Goal: Task Accomplishment & Management: Use online tool/utility

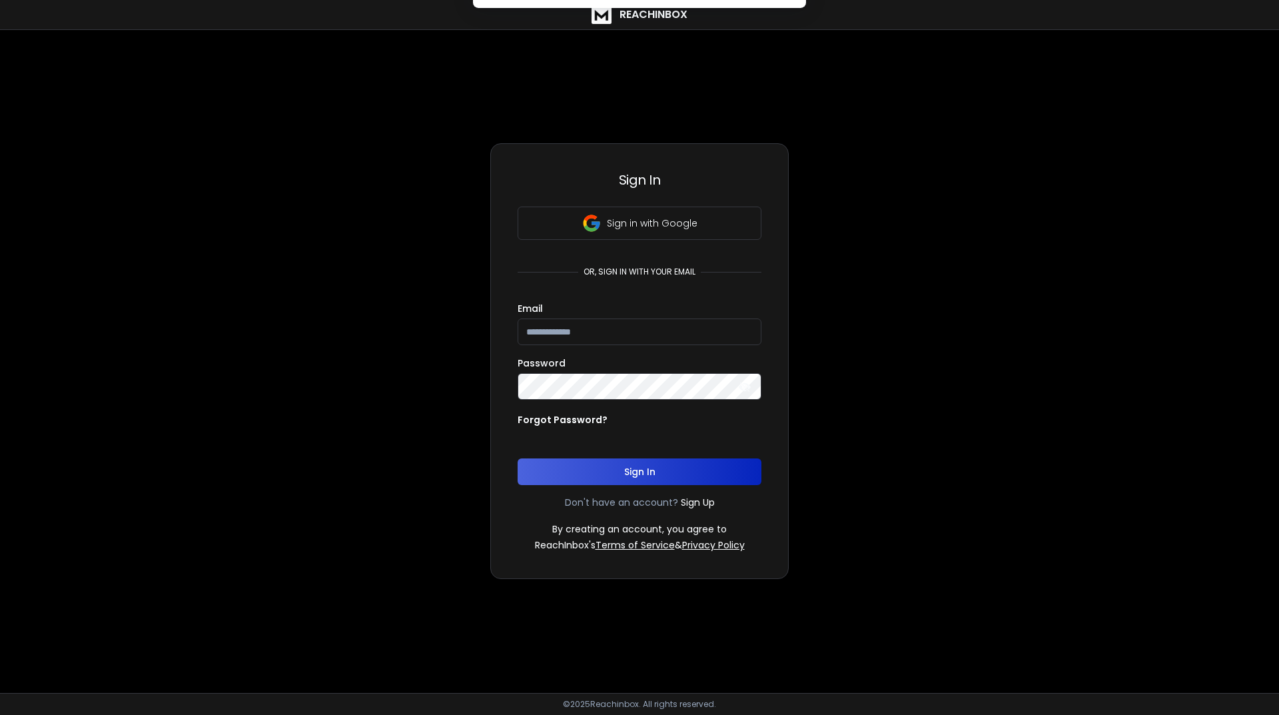
click at [579, 326] on input "email" at bounding box center [639, 331] width 244 height 27
paste input "**********"
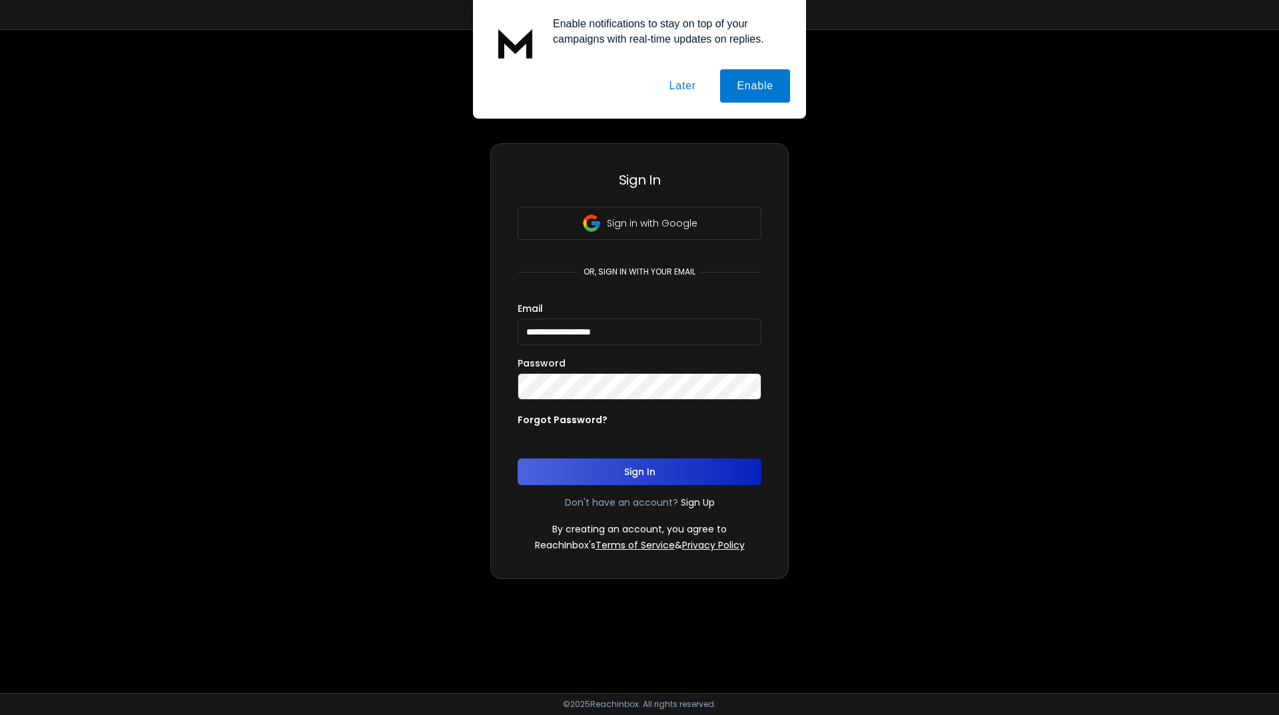
type input "**********"
click at [624, 469] on button "Sign In" at bounding box center [639, 471] width 244 height 27
click at [624, 469] on div "Sign In Sign Up" at bounding box center [639, 471] width 244 height 27
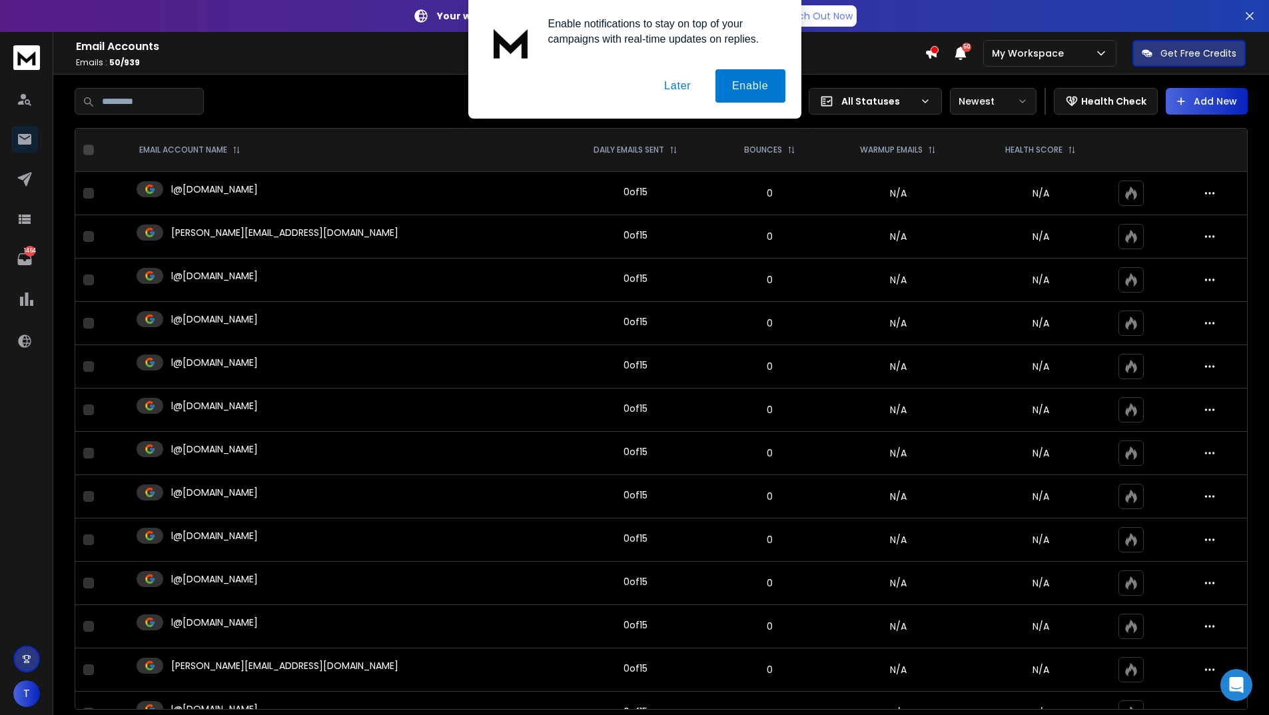
click at [1199, 101] on div "Enable notifications to stay on top of your campaigns with real-time updates on…" at bounding box center [634, 59] width 1269 height 119
click at [683, 89] on button "Later" at bounding box center [677, 85] width 60 height 33
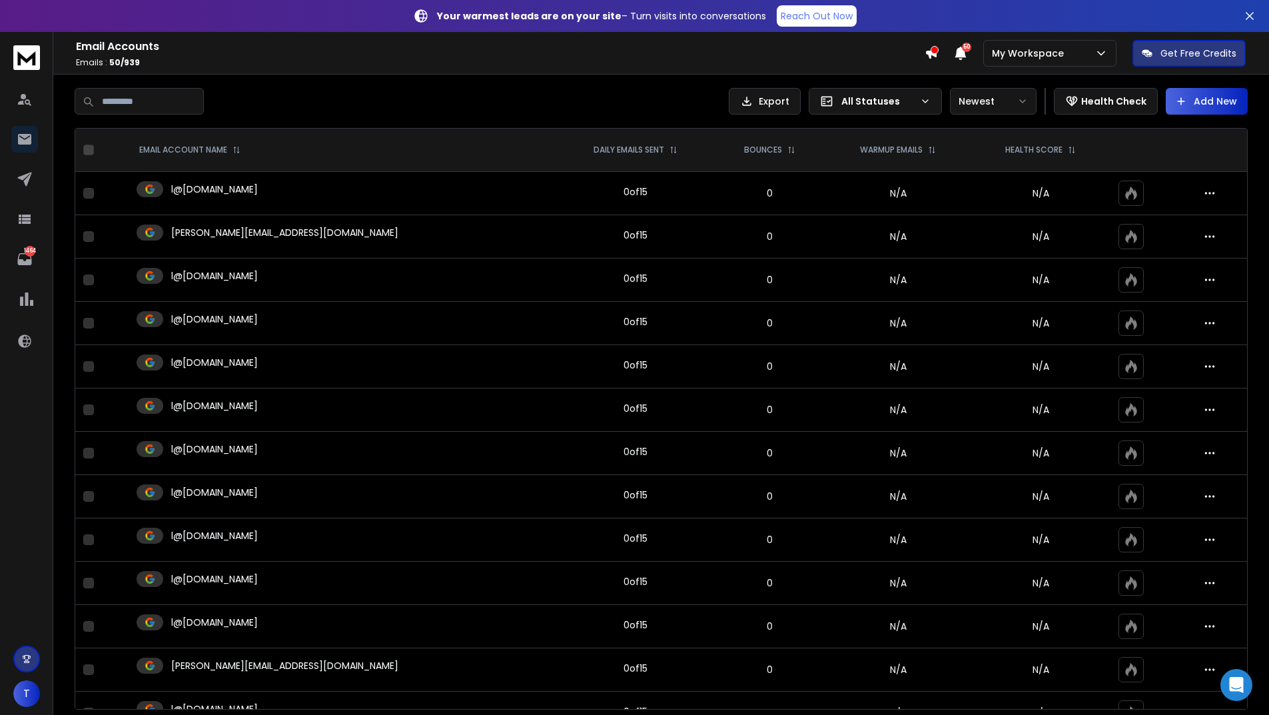
click at [1208, 94] on button "Add New" at bounding box center [1206, 101] width 82 height 27
click at [1176, 105] on button "Add New" at bounding box center [1206, 101] width 82 height 27
click at [1185, 105] on icon at bounding box center [1180, 101] width 9 height 9
click at [1181, 96] on button "Add New" at bounding box center [1206, 101] width 82 height 27
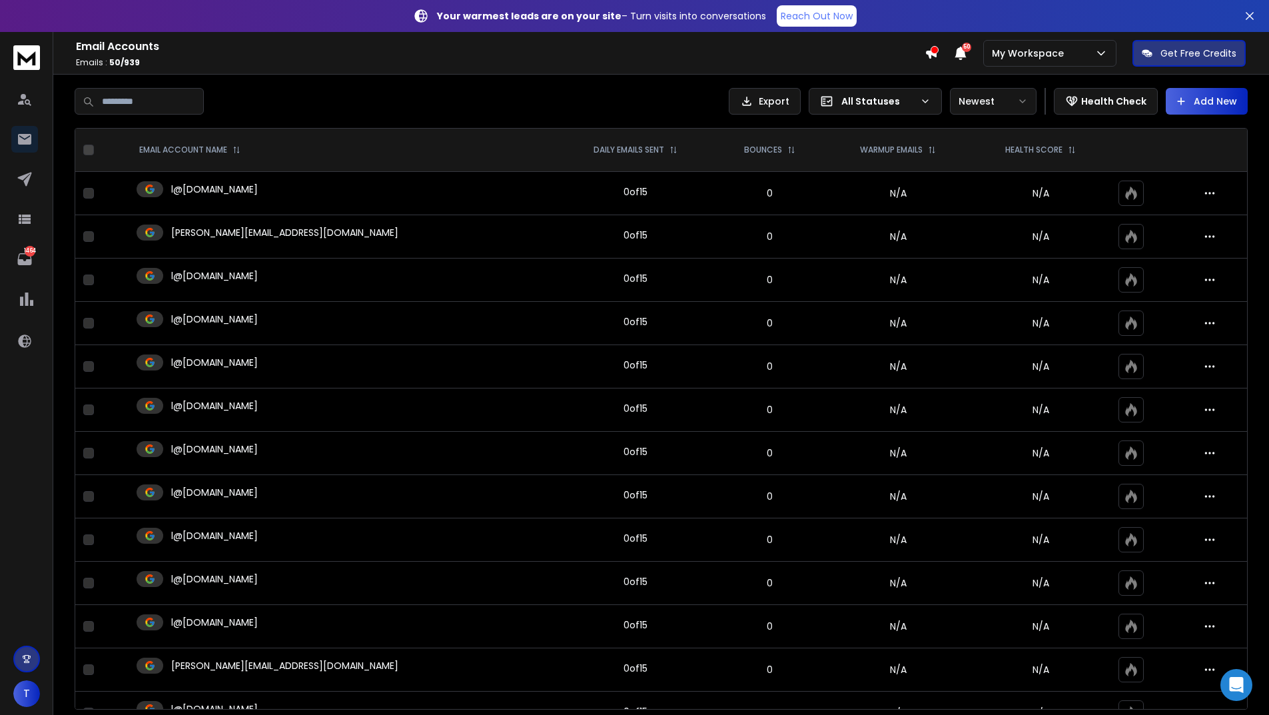
click at [1232, 103] on button "Add New" at bounding box center [1206, 101] width 82 height 27
click at [1225, 101] on button "Add New" at bounding box center [1206, 101] width 82 height 27
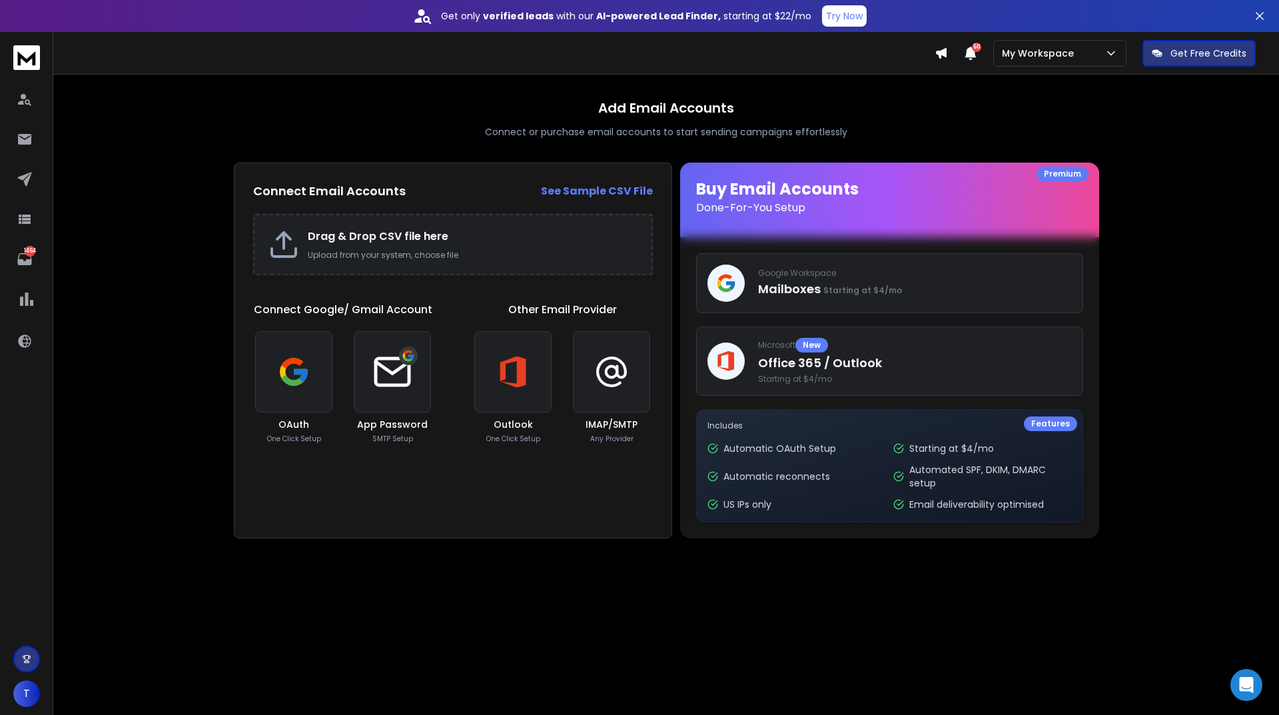
click at [288, 381] on icon at bounding box center [293, 379] width 22 height 11
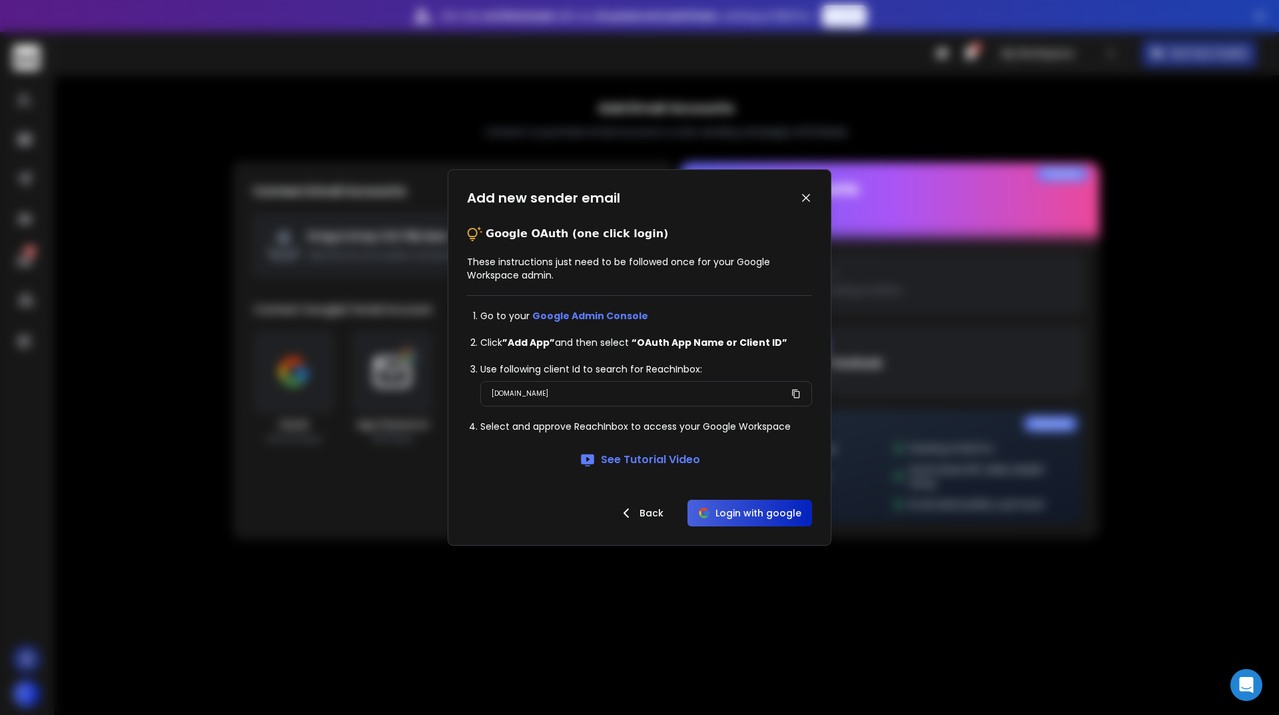
click at [732, 517] on button "Login with google" at bounding box center [749, 512] width 125 height 27
click at [732, 517] on div "Back Login with google" at bounding box center [639, 512] width 345 height 27
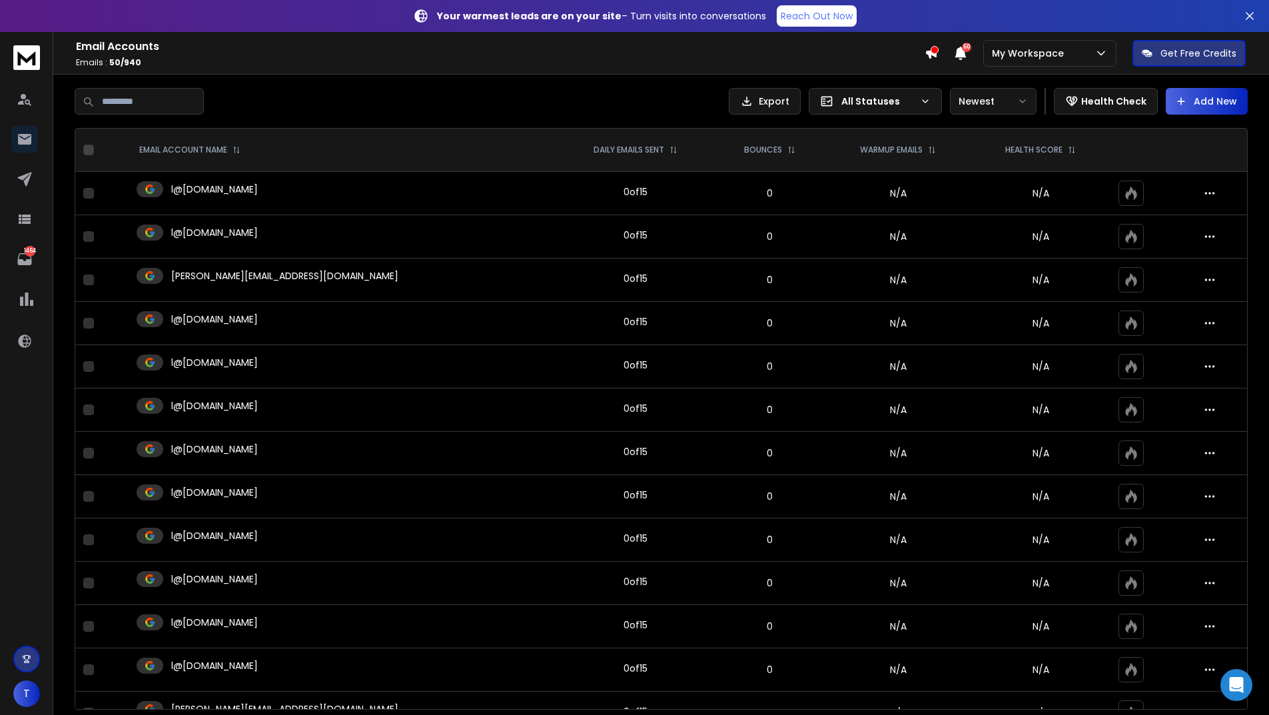
click at [1191, 97] on button "Add New" at bounding box center [1206, 101] width 82 height 27
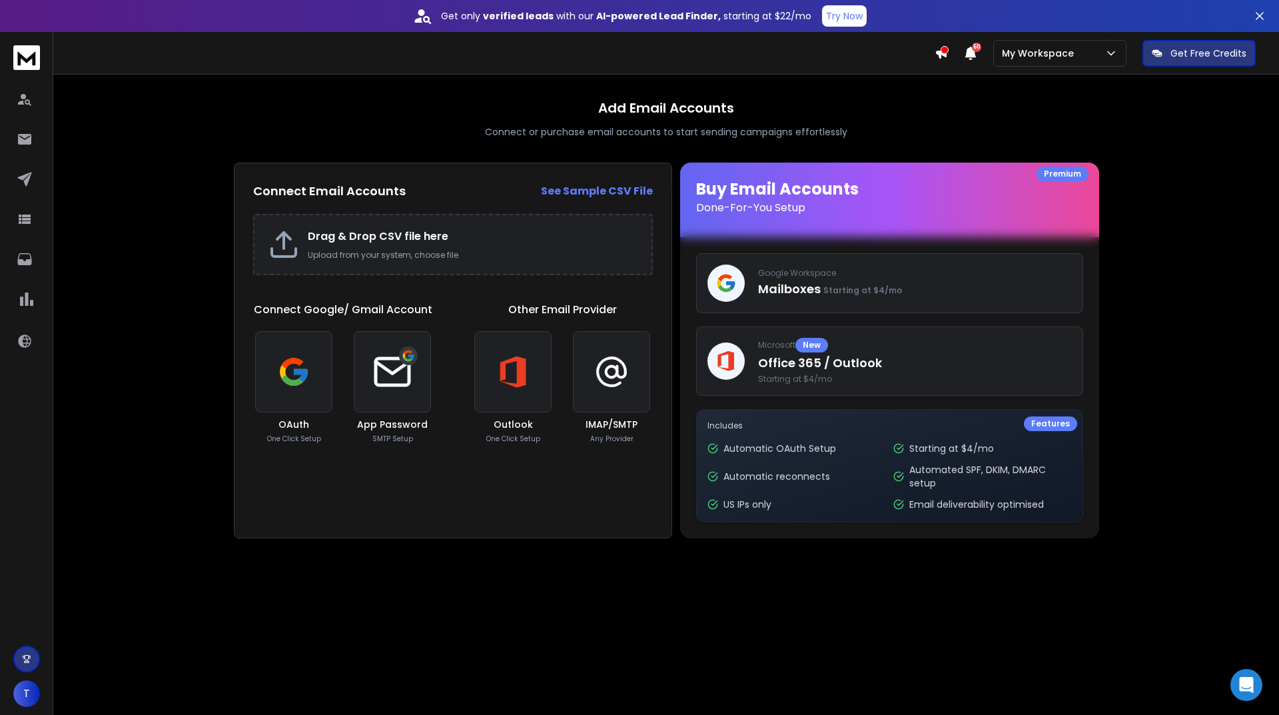
click at [295, 360] on icon at bounding box center [293, 363] width 22 height 11
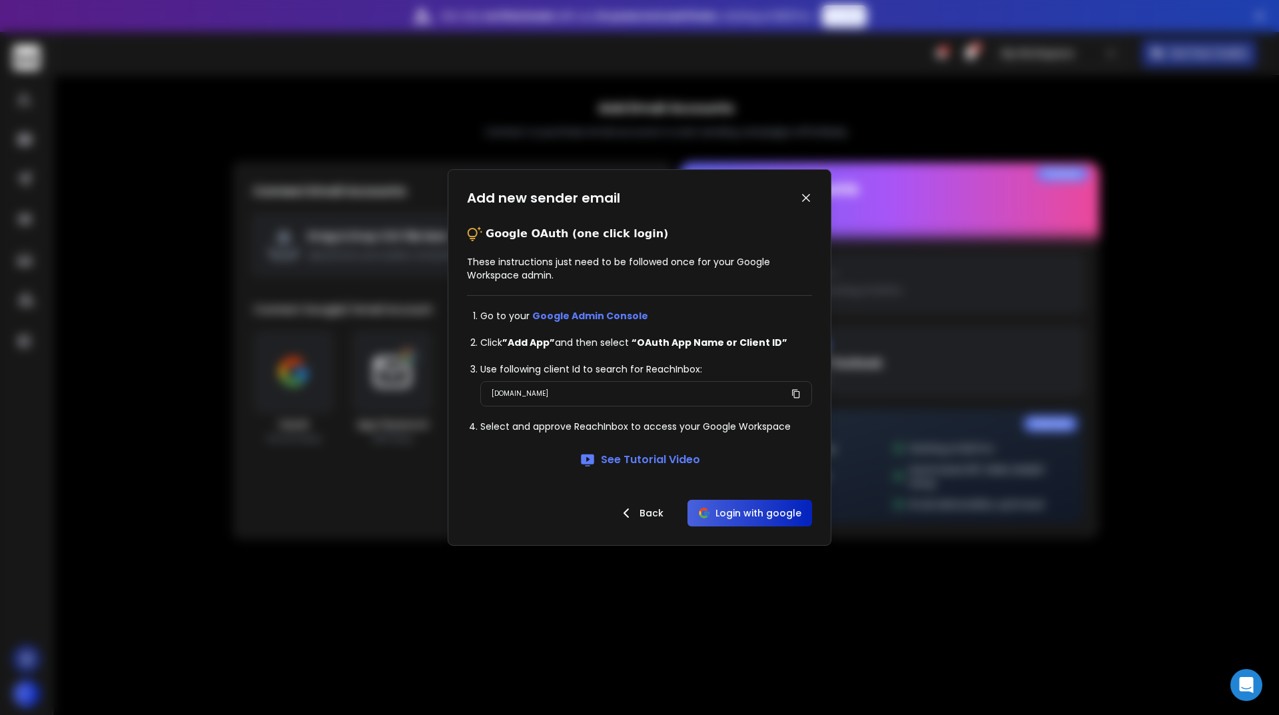
click at [721, 515] on button "Login with google" at bounding box center [749, 512] width 125 height 27
